Goal: Task Accomplishment & Management: Use online tool/utility

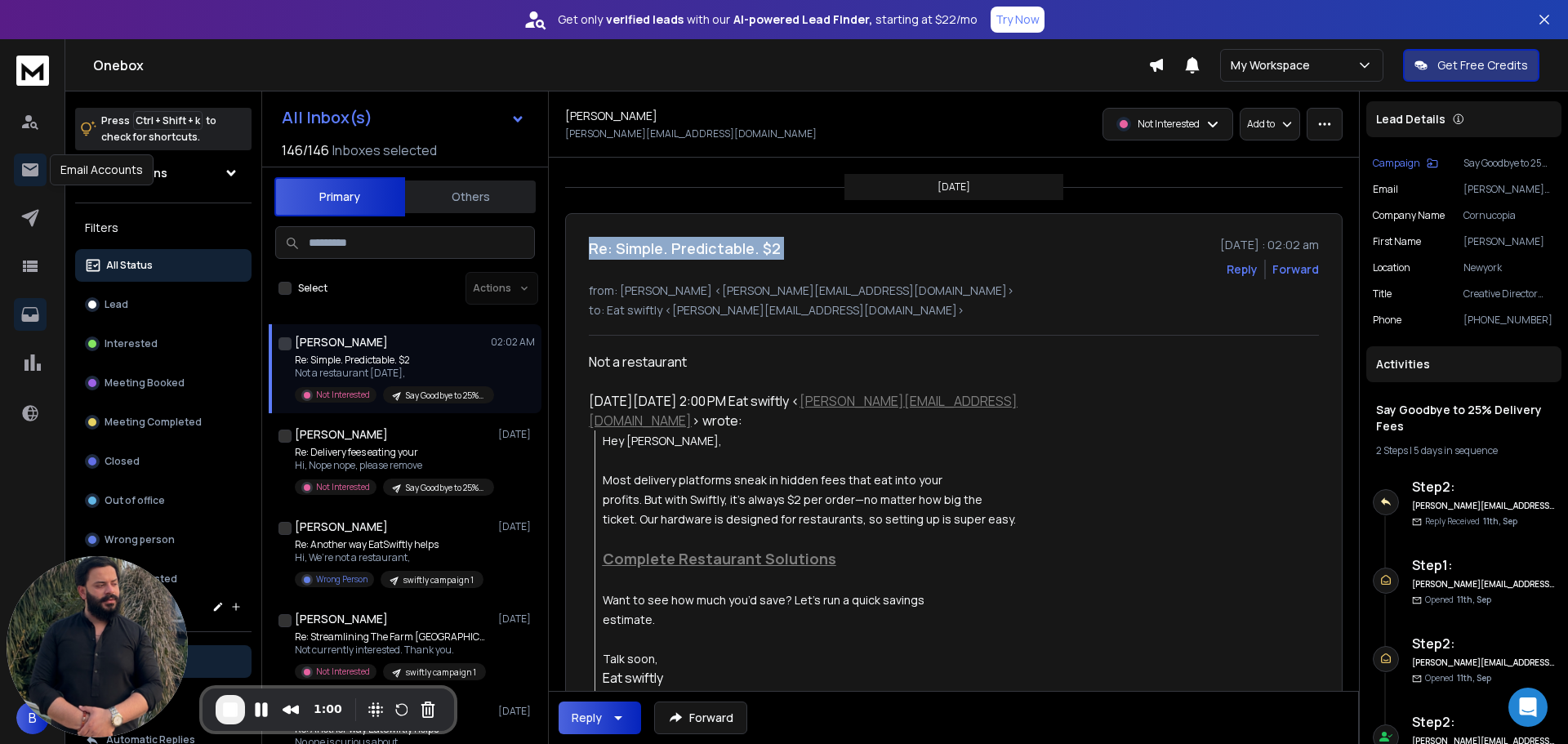
click at [14, 173] on link at bounding box center [30, 170] width 33 height 33
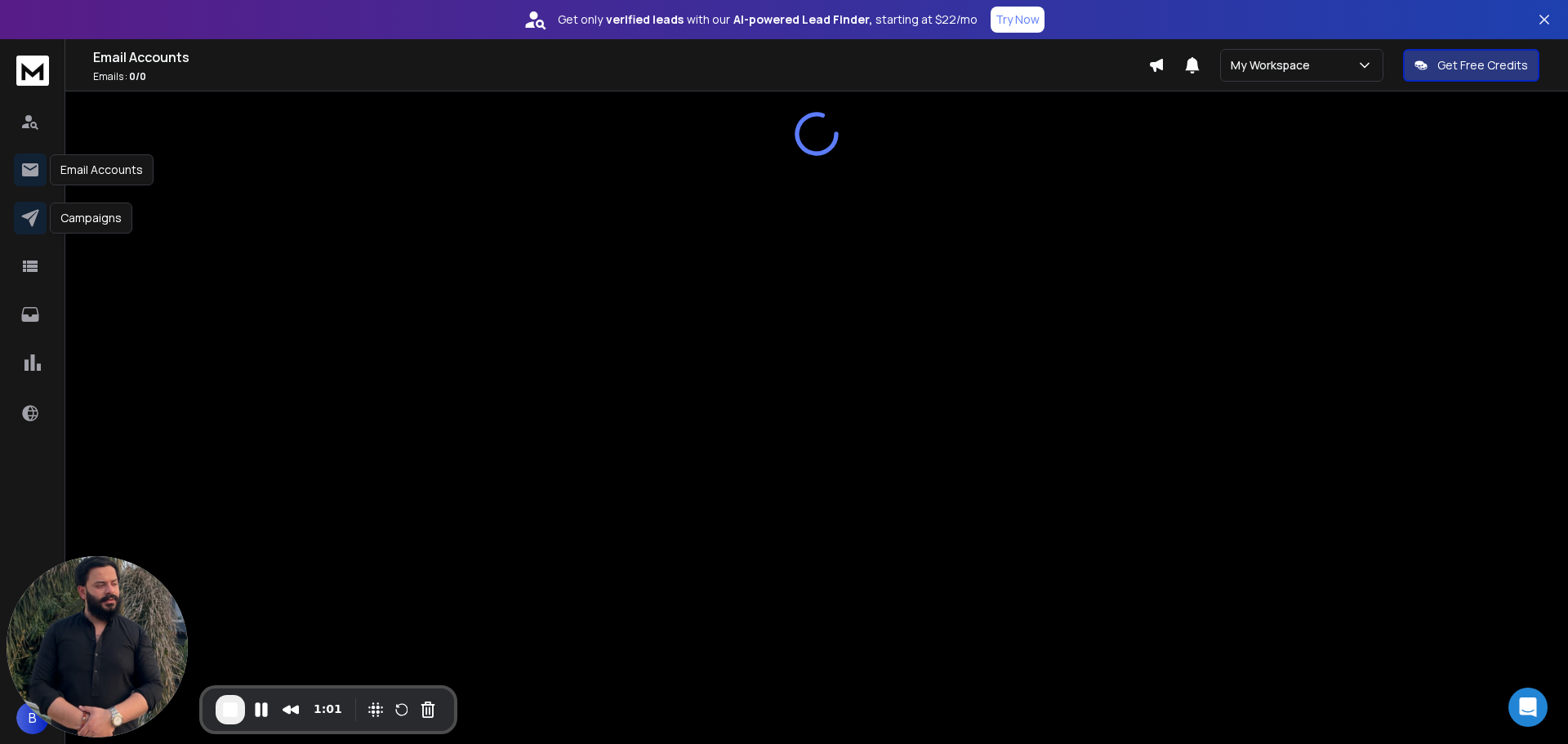
click at [33, 216] on icon at bounding box center [29, 218] width 17 height 17
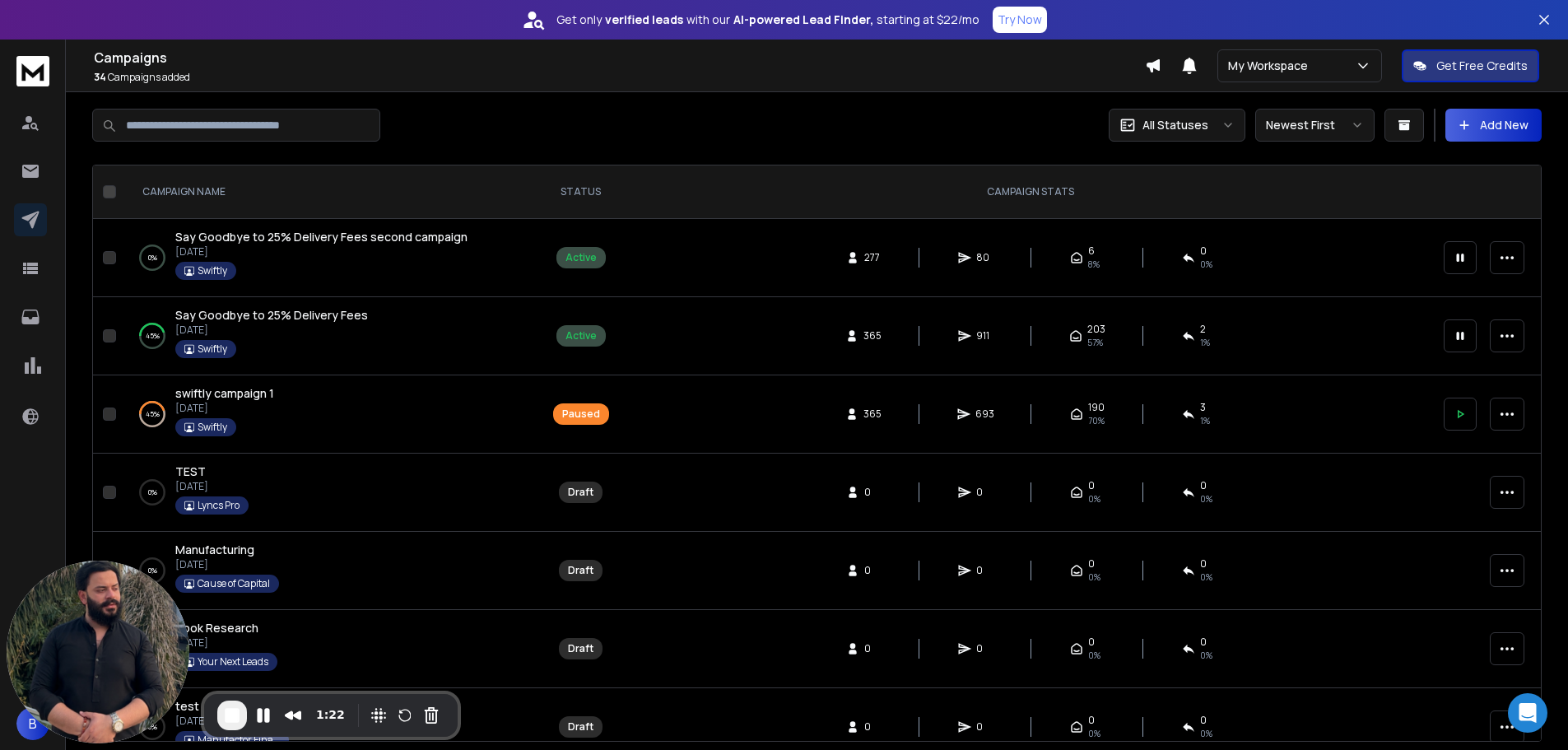
click at [342, 347] on div "Swiftly" at bounding box center [271, 348] width 192 height 18
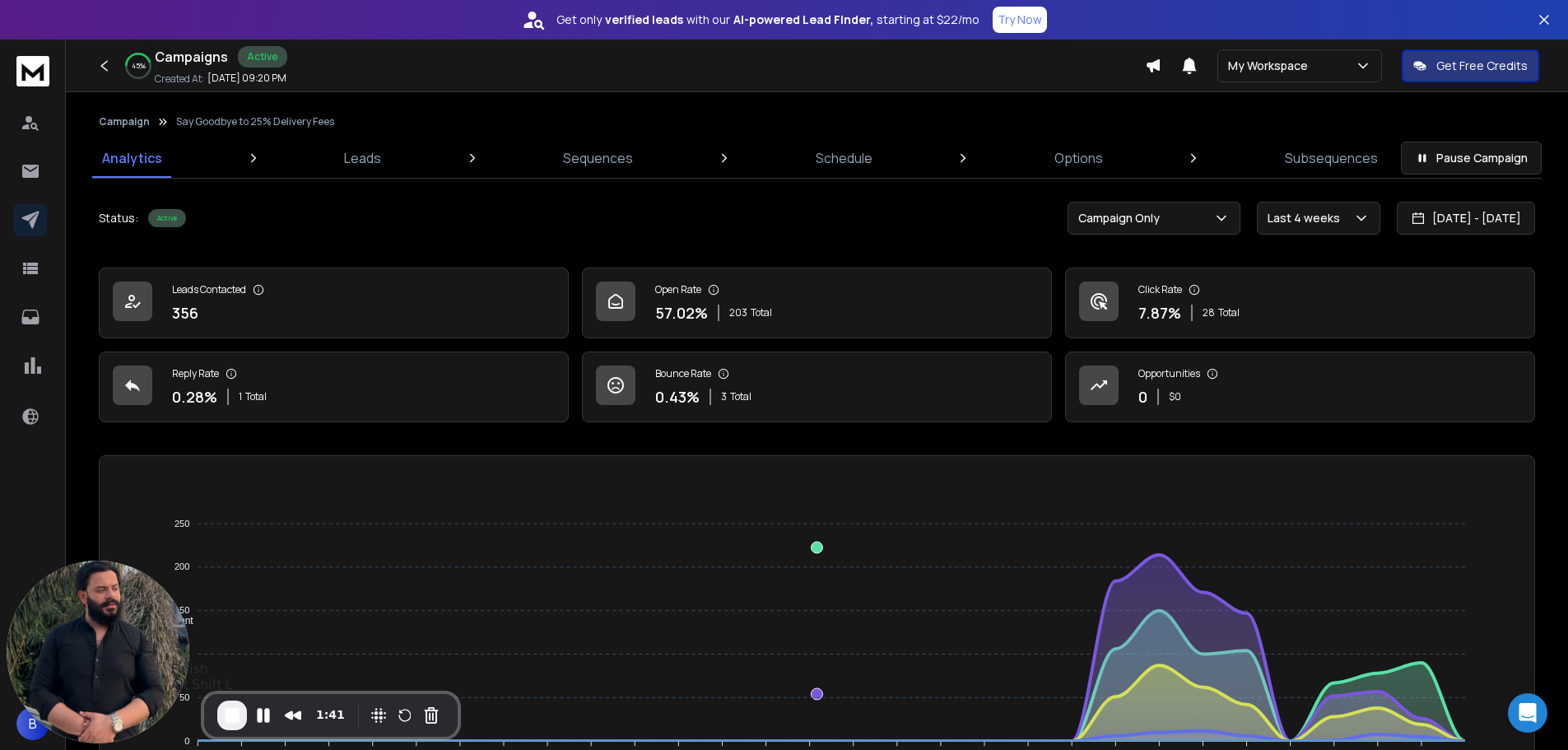
click at [228, 717] on span "End Recording" at bounding box center [231, 714] width 19 height 19
